Goal: Check status

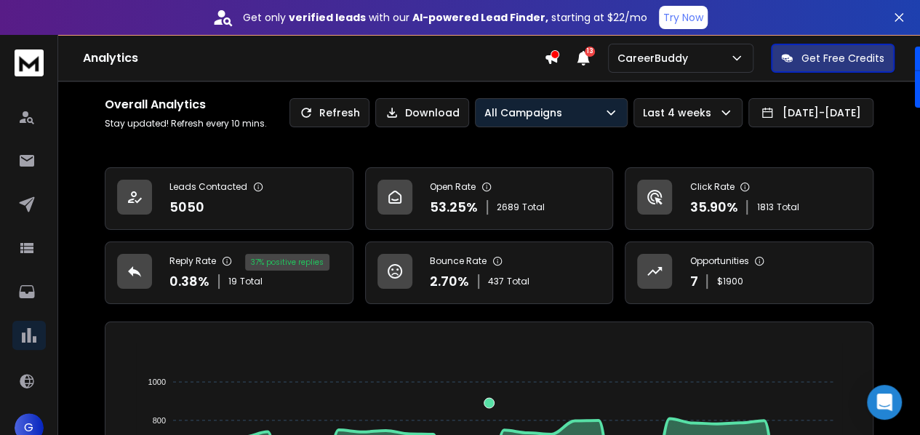
click at [604, 120] on icon at bounding box center [611, 112] width 15 height 15
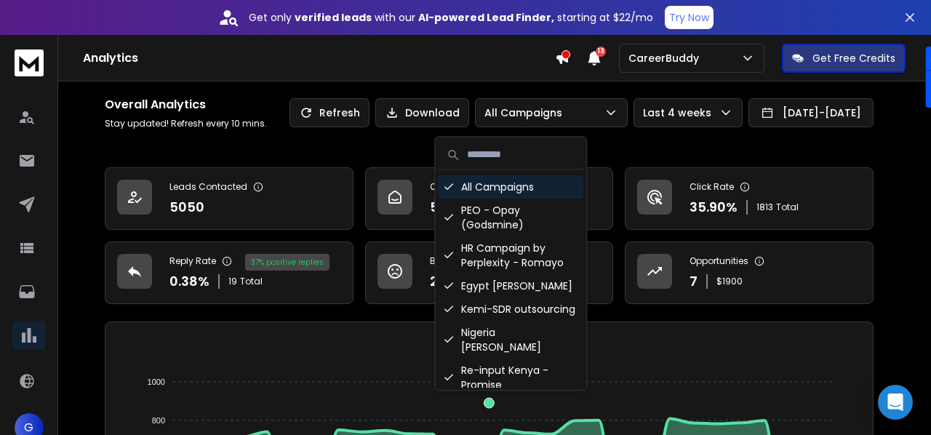
click at [505, 190] on div "All Campaigns" at bounding box center [511, 186] width 146 height 23
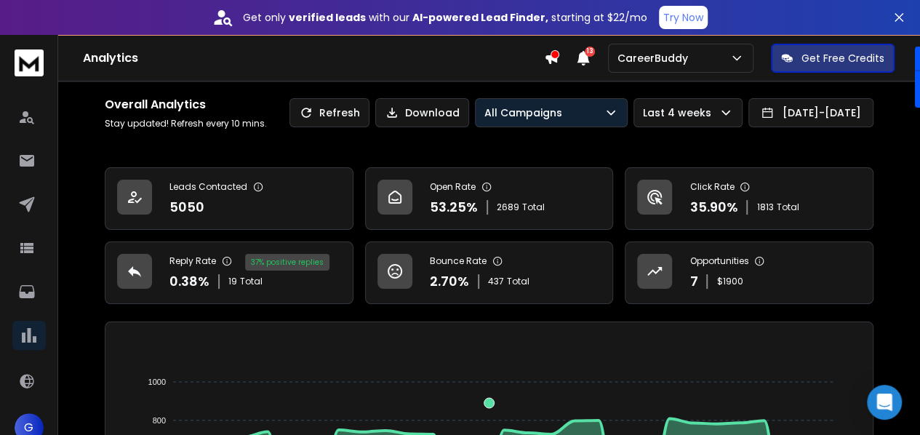
click at [604, 117] on icon at bounding box center [611, 112] width 15 height 15
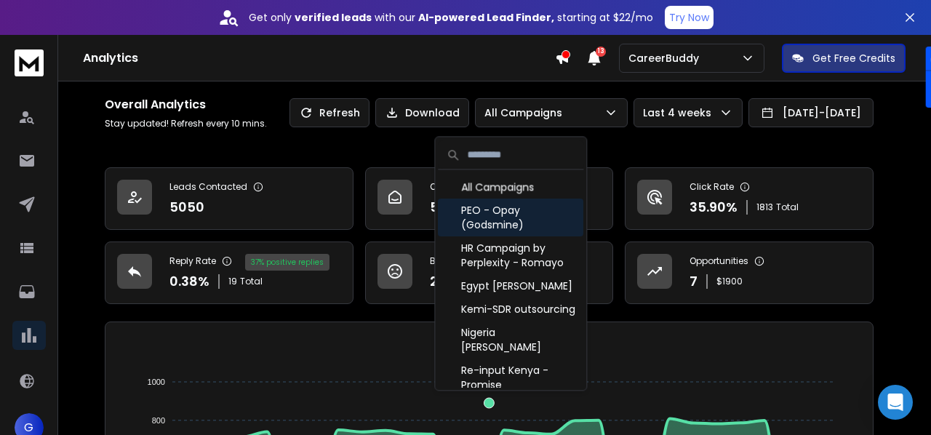
click at [522, 222] on div "PEO - Opay (Godsmine)" at bounding box center [511, 218] width 146 height 38
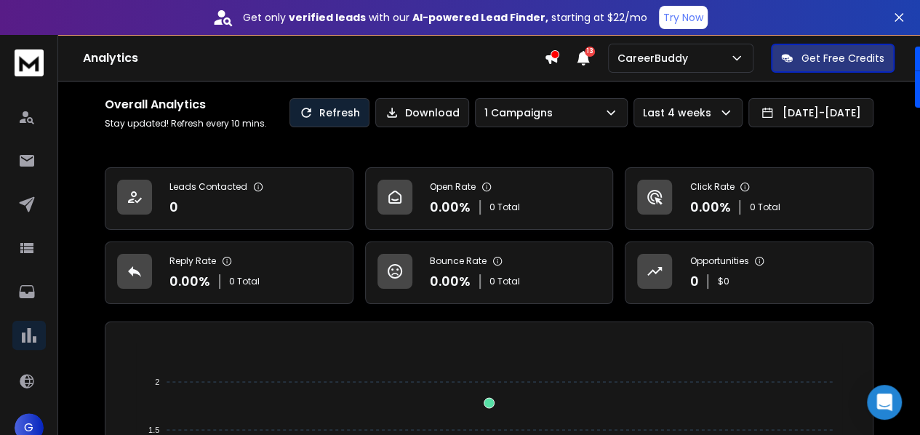
click at [319, 117] on p "Refresh" at bounding box center [339, 112] width 41 height 15
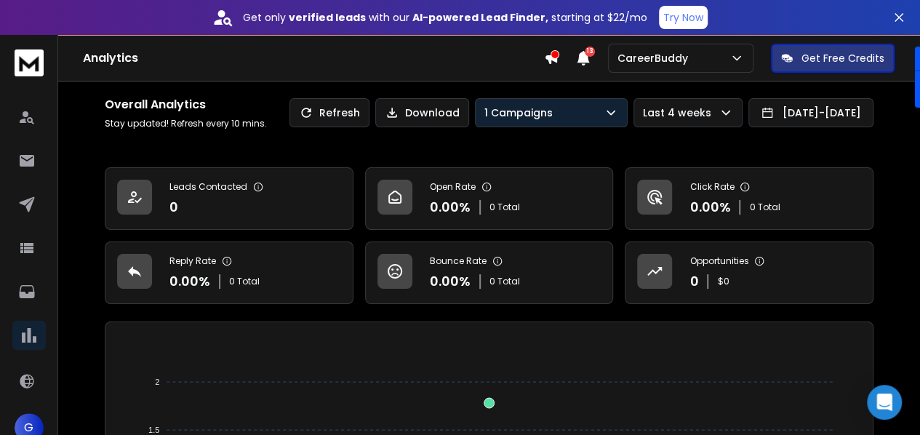
click at [556, 111] on div "1 Campaigns" at bounding box center [552, 112] width 134 height 15
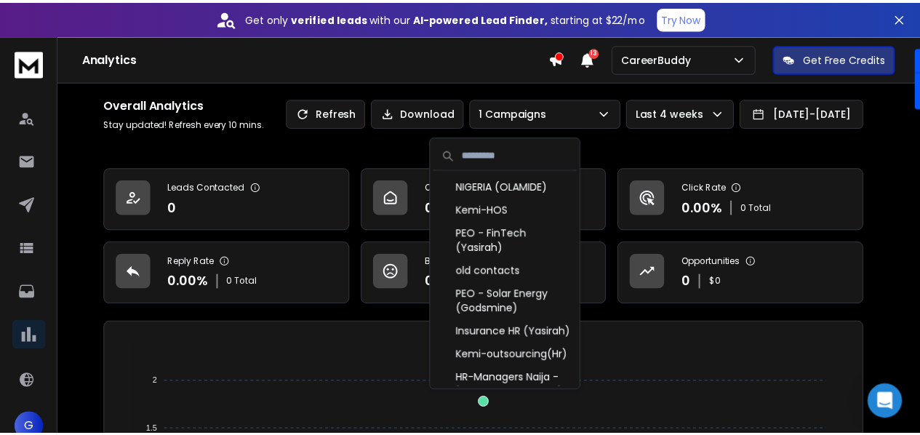
scroll to position [250, 0]
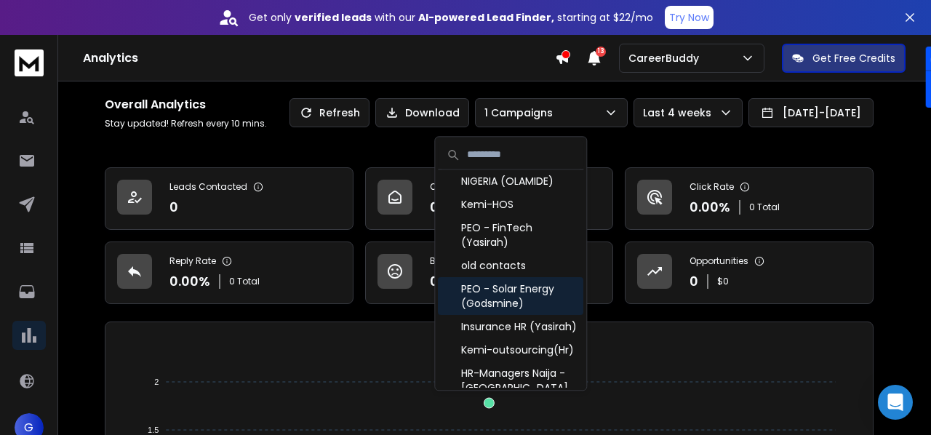
click at [482, 291] on div "PEO - Solar Energy (Godsmine)" at bounding box center [511, 296] width 146 height 38
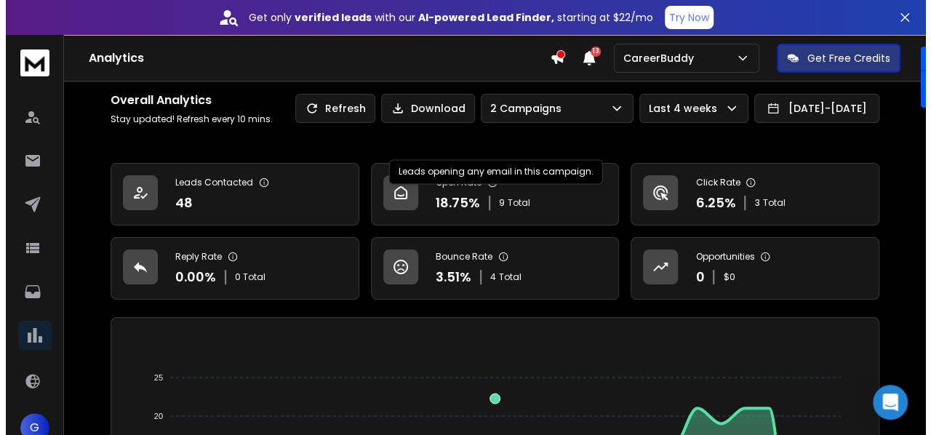
scroll to position [0, 0]
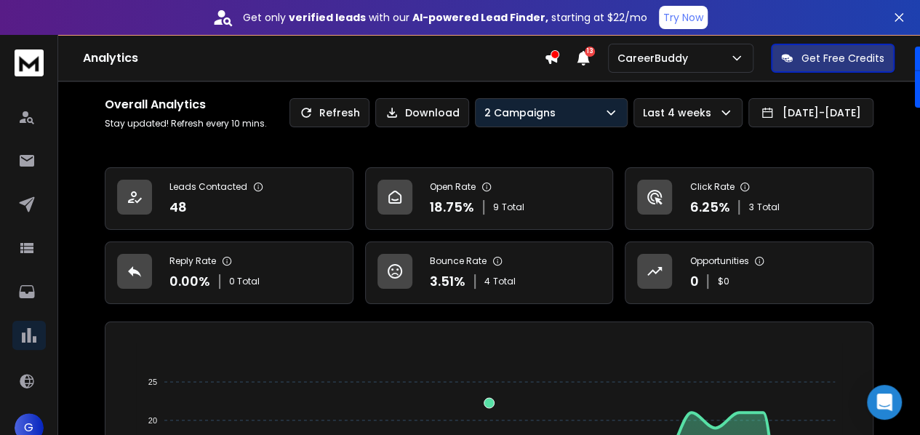
click at [604, 120] on icon at bounding box center [611, 112] width 15 height 15
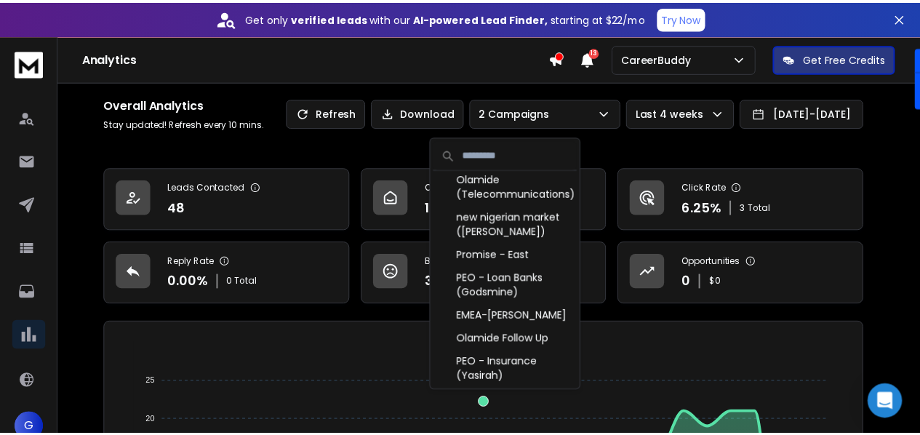
scroll to position [488, 0]
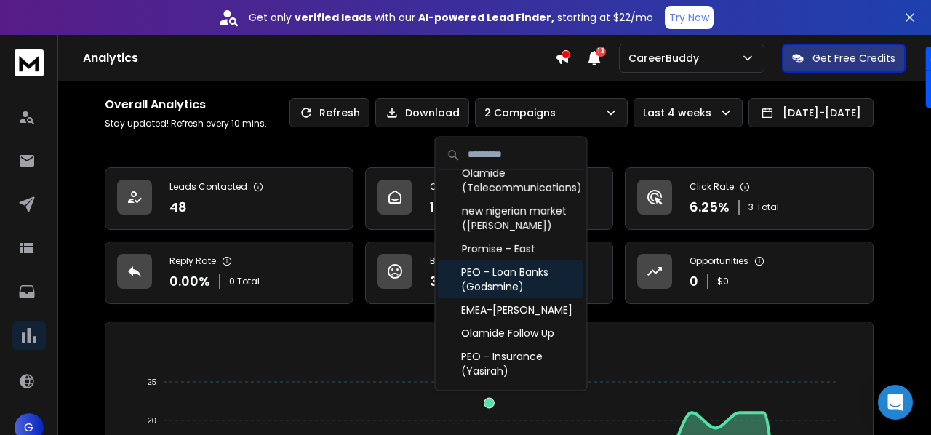
click at [506, 284] on div "PEO - Loan Banks (Godsmine)" at bounding box center [511, 279] width 146 height 38
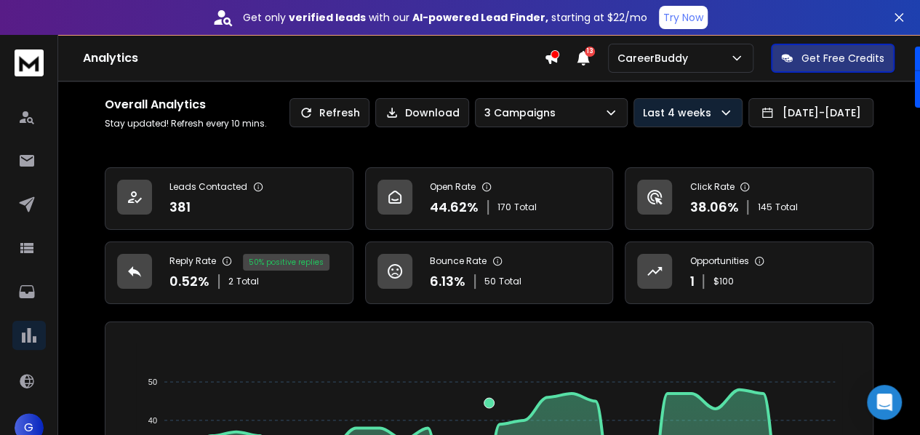
click at [659, 116] on p "Last 4 weeks" at bounding box center [680, 112] width 74 height 15
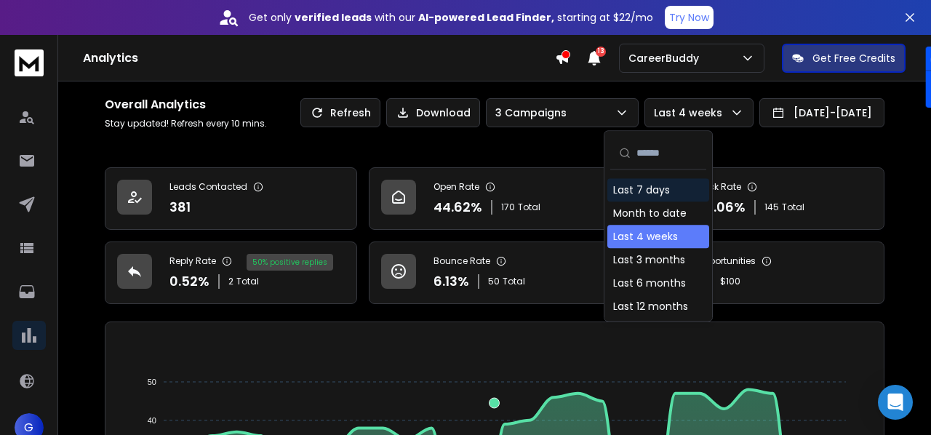
click at [632, 193] on div "Last 7 days" at bounding box center [641, 190] width 57 height 15
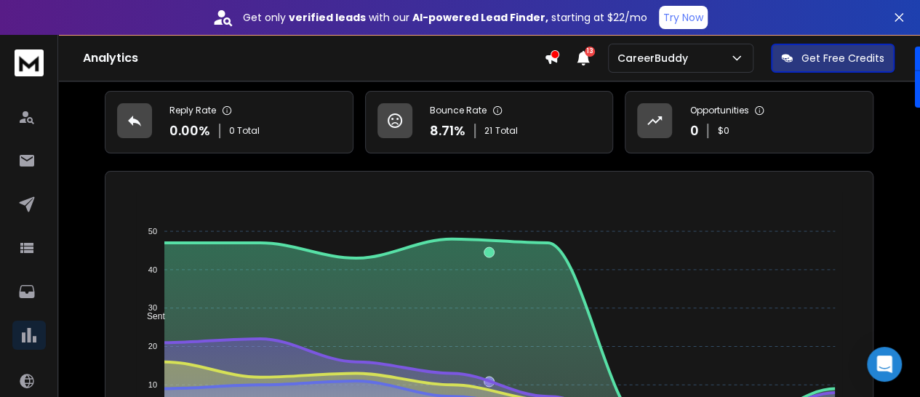
scroll to position [151, 0]
